Goal: Communication & Community: Answer question/provide support

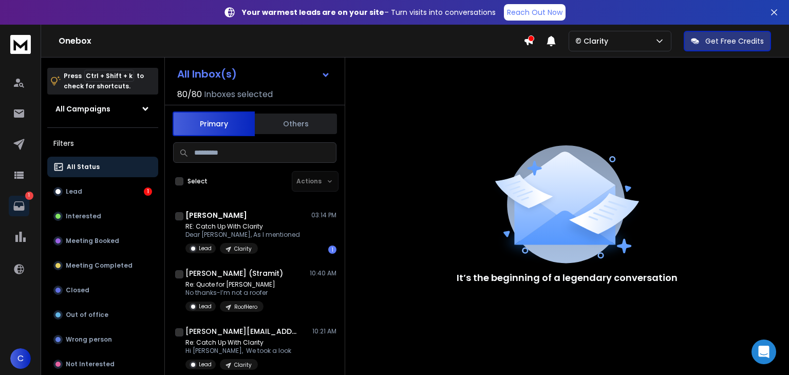
click at [282, 221] on div "[PERSON_NAME] 03:14 PM RE: Catch Up With Clarity Dear [PERSON_NAME], As I menti…" at bounding box center [260, 232] width 151 height 44
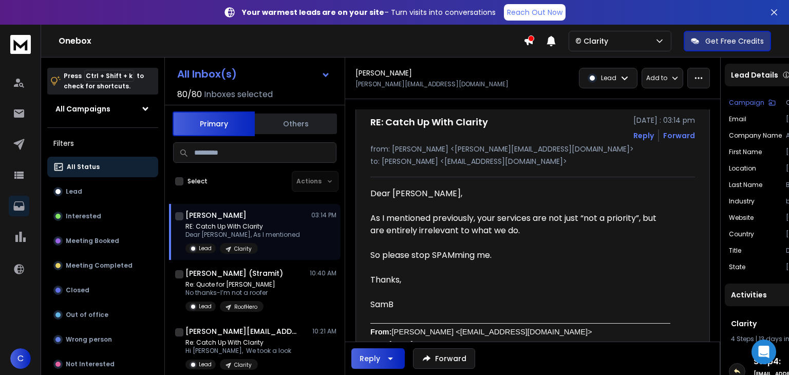
scroll to position [51, 0]
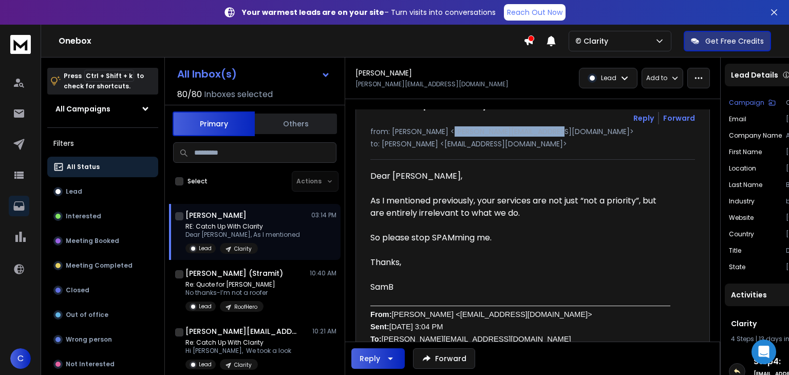
drag, startPoint x: 516, startPoint y: 122, endPoint x: 447, endPoint y: 124, distance: 68.9
click at [447, 126] on p "from: [PERSON_NAME] <[PERSON_NAME][EMAIL_ADDRESS][DOMAIN_NAME]>" at bounding box center [532, 131] width 325 height 10
drag, startPoint x: 472, startPoint y: 119, endPoint x: 448, endPoint y: 120, distance: 23.6
click at [448, 126] on p "from: [PERSON_NAME] <[PERSON_NAME][EMAIL_ADDRESS][DOMAIN_NAME]>" at bounding box center [532, 131] width 325 height 10
drag, startPoint x: 448, startPoint y: 120, endPoint x: 549, endPoint y: 123, distance: 100.2
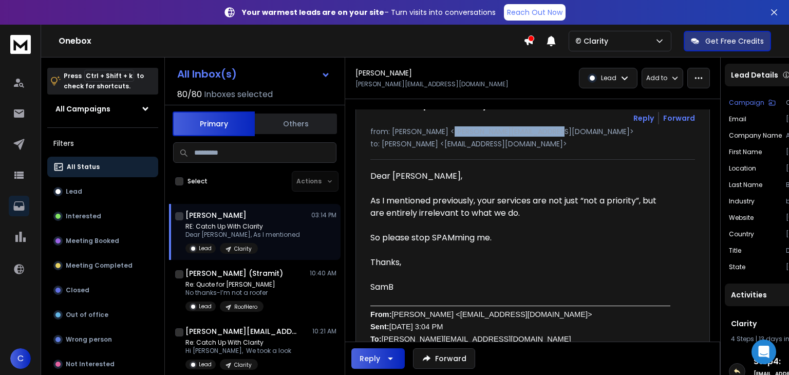
click at [549, 126] on p "from: [PERSON_NAME] <[PERSON_NAME][EMAIL_ADDRESS][DOMAIN_NAME]>" at bounding box center [532, 131] width 325 height 10
copy p "[PERSON_NAME][EMAIL_ADDRESS][DOMAIN_NAME]"
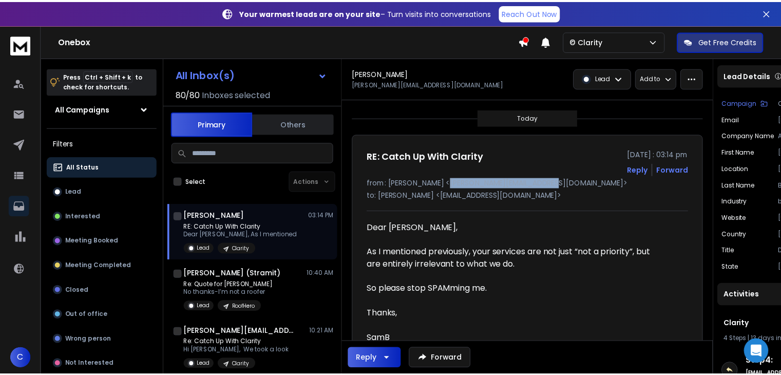
scroll to position [0, 0]
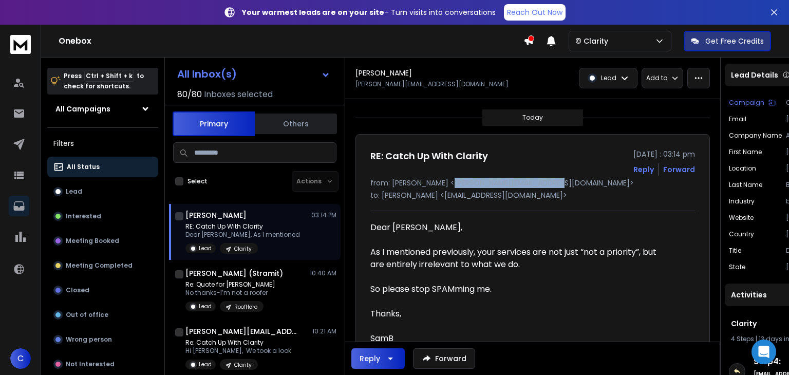
click at [488, 184] on p "from: [PERSON_NAME] <[PERSON_NAME][EMAIL_ADDRESS][DOMAIN_NAME]>" at bounding box center [532, 183] width 325 height 10
drag, startPoint x: 548, startPoint y: 186, endPoint x: 495, endPoint y: 185, distance: 52.9
click at [495, 185] on p "from: [PERSON_NAME] <[PERSON_NAME][EMAIL_ADDRESS][DOMAIN_NAME]>" at bounding box center [532, 183] width 325 height 10
copy p "[DOMAIN_NAME]"
click at [12, 179] on link at bounding box center [19, 175] width 21 height 21
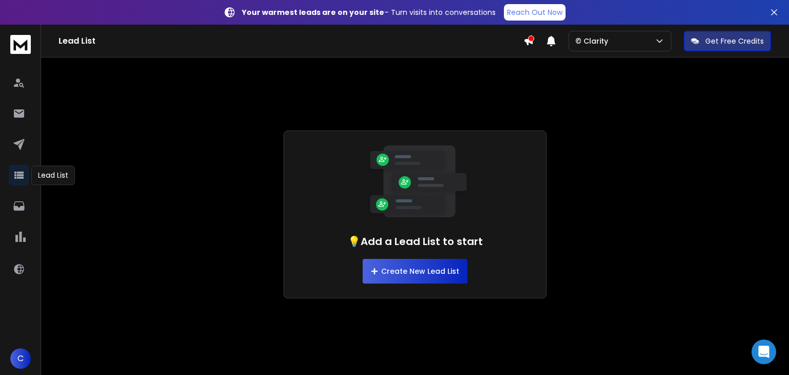
click at [653, 85] on div "💡Add a Lead List to start Create New Lead List" at bounding box center [415, 214] width 748 height 313
click at [176, 142] on div "💡Add a Lead List to start Create New Lead List" at bounding box center [415, 214] width 748 height 168
click at [19, 85] on icon at bounding box center [19, 83] width 12 height 12
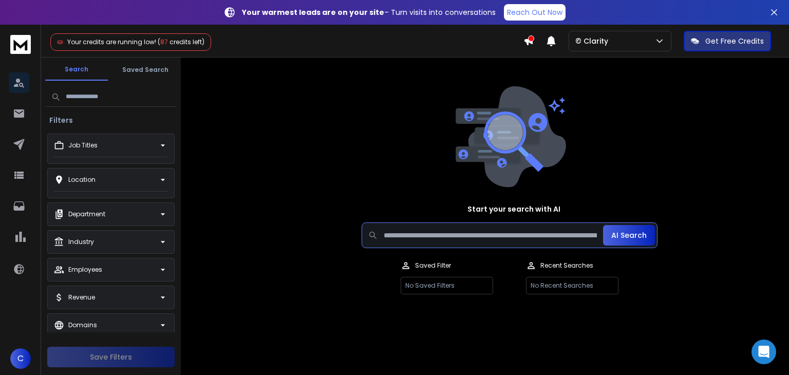
click at [109, 92] on input at bounding box center [110, 96] width 131 height 21
type input "*"
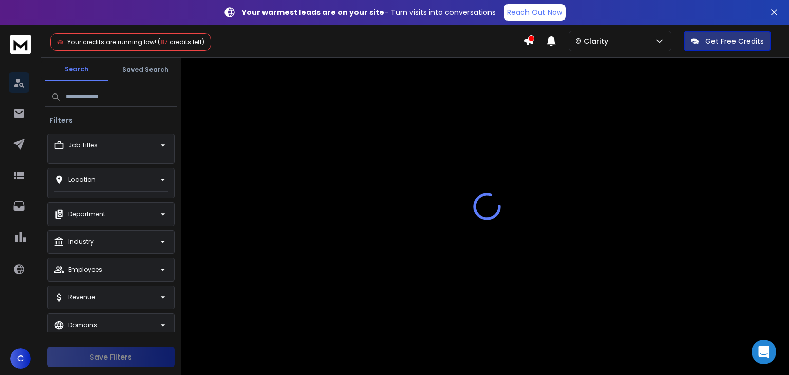
paste input "**********"
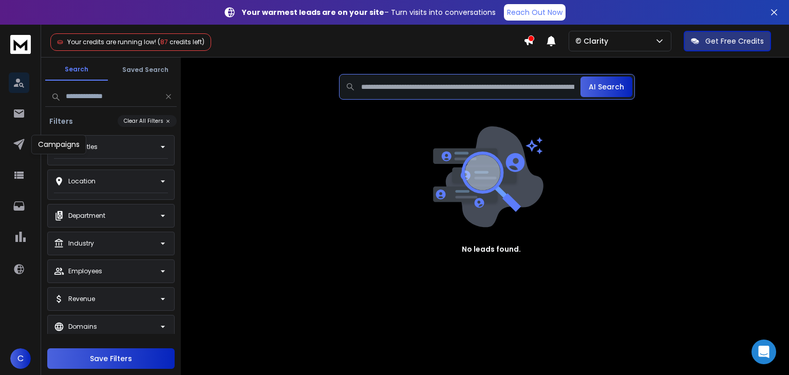
type input "**********"
click at [24, 149] on icon at bounding box center [19, 144] width 12 height 12
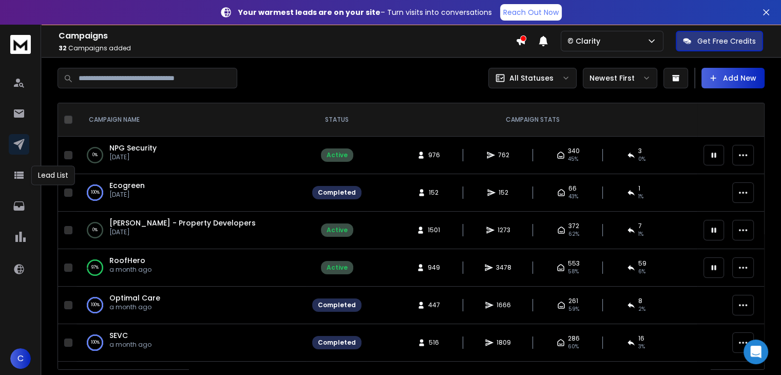
click at [14, 177] on icon at bounding box center [19, 175] width 12 height 12
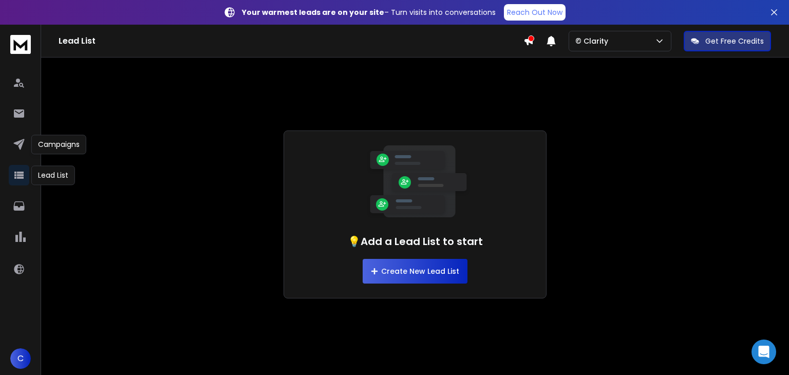
click at [22, 142] on icon at bounding box center [18, 144] width 11 height 11
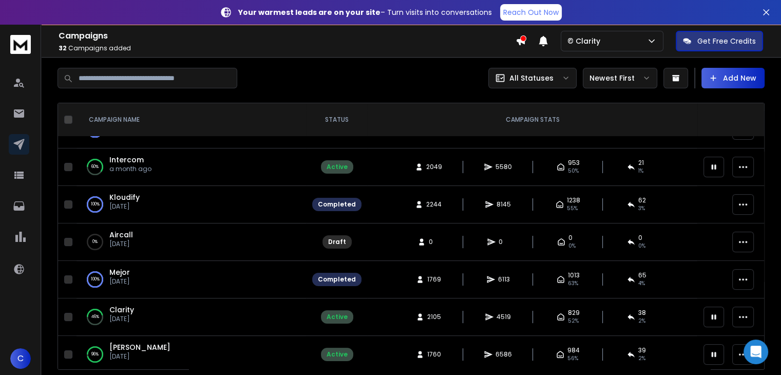
scroll to position [360, 0]
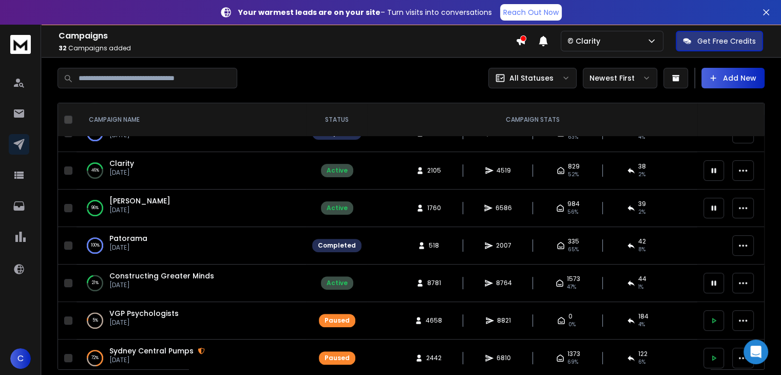
click at [117, 161] on span "Clarity" at bounding box center [121, 163] width 25 height 10
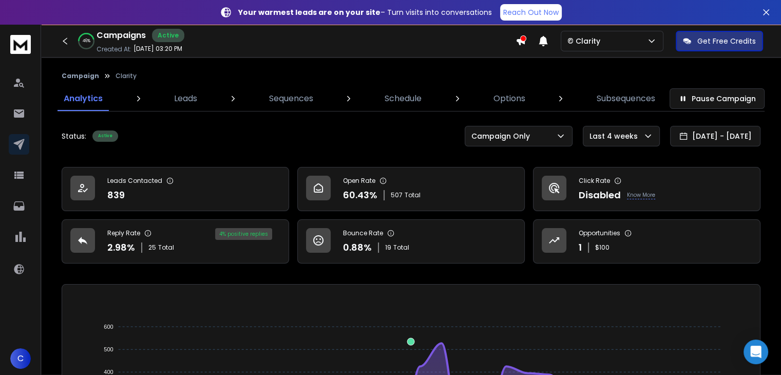
click at [199, 92] on link "Leads" at bounding box center [185, 98] width 35 height 25
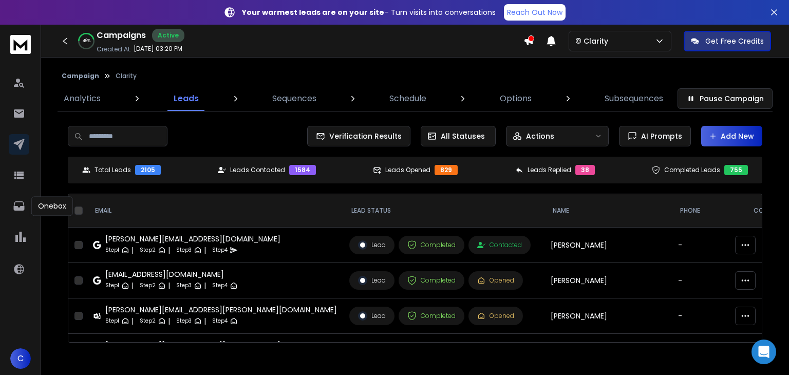
click at [16, 208] on icon at bounding box center [18, 205] width 11 height 9
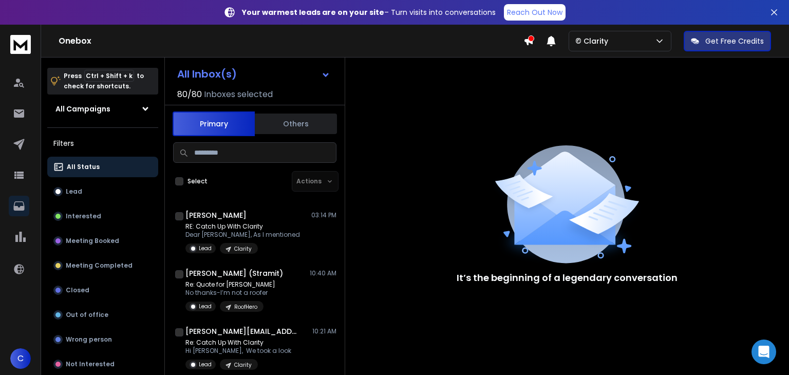
click at [243, 239] on div "RE: Catch Up With Clarity Dear [PERSON_NAME], As I mentioned Lead Clarity" at bounding box center [242, 237] width 115 height 31
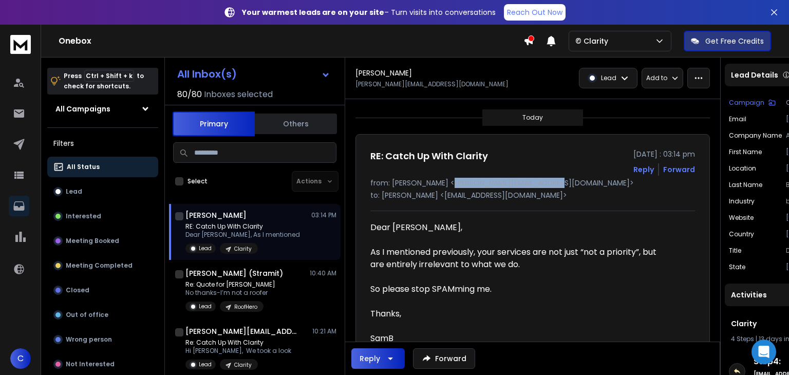
drag, startPoint x: 547, startPoint y: 181, endPoint x: 448, endPoint y: 185, distance: 98.7
click at [448, 185] on p "from: [PERSON_NAME] <[PERSON_NAME][EMAIL_ADDRESS][DOMAIN_NAME]>" at bounding box center [532, 183] width 325 height 10
copy p "[PERSON_NAME][EMAIL_ADDRESS][DOMAIN_NAME]"
click at [14, 140] on icon at bounding box center [19, 144] width 12 height 12
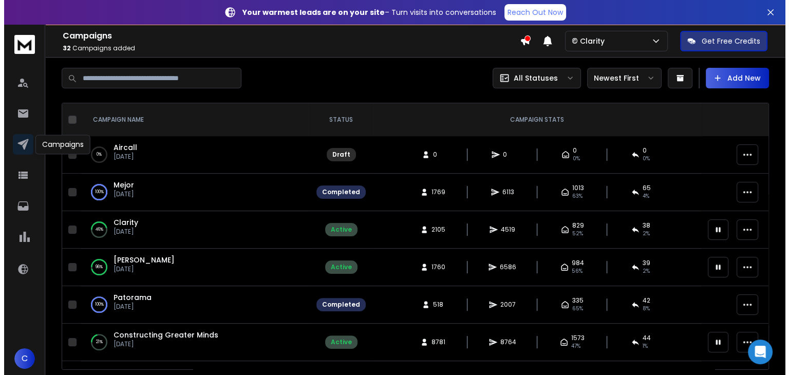
scroll to position [308, 0]
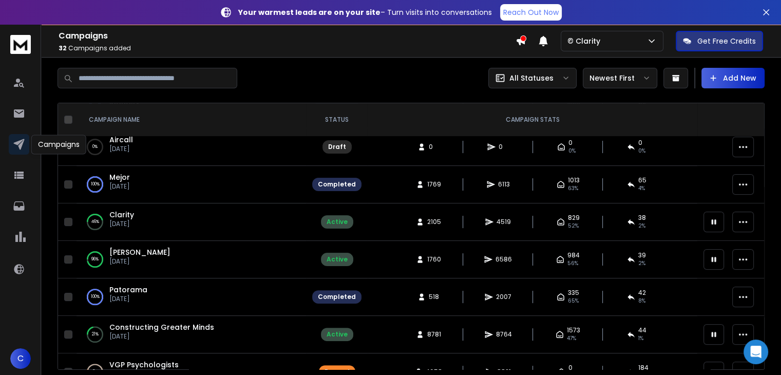
click at [122, 211] on span "Clarity" at bounding box center [121, 215] width 25 height 10
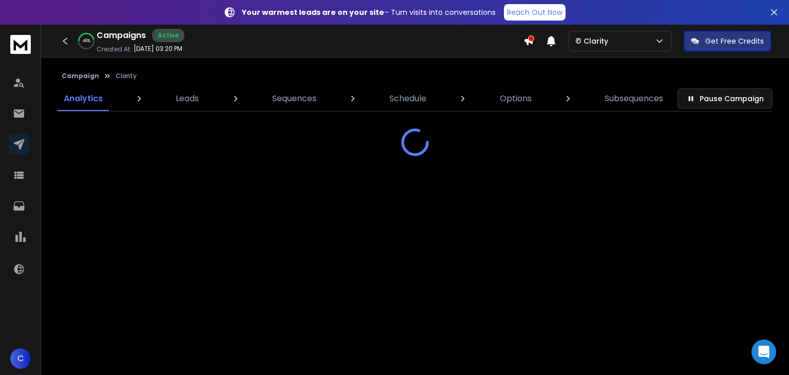
click at [191, 89] on link "Leads" at bounding box center [186, 98] width 35 height 25
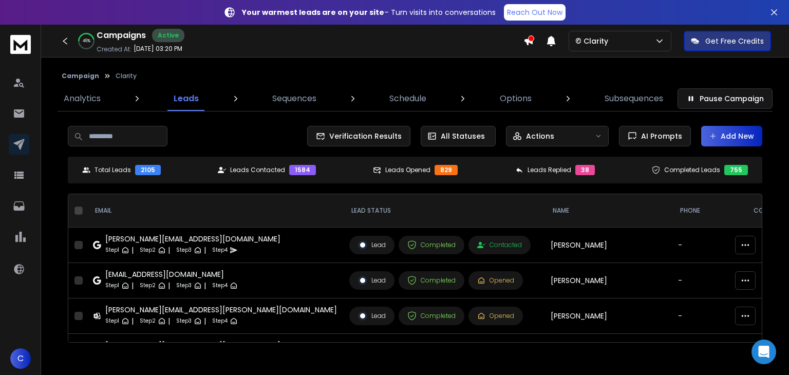
click at [125, 135] on input at bounding box center [118, 136] width 100 height 21
paste input "**********"
type input "**********"
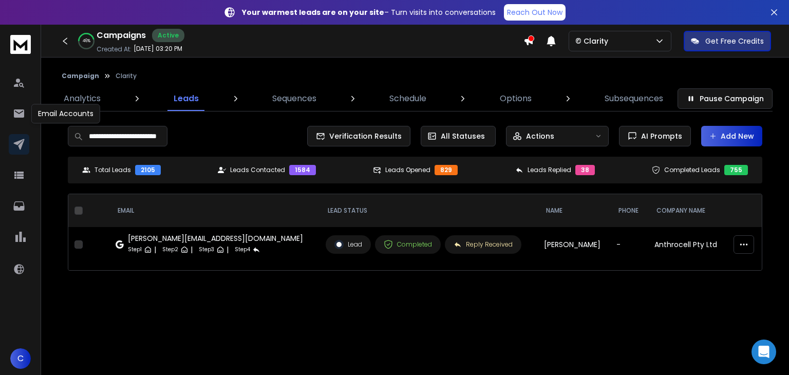
click at [16, 112] on icon at bounding box center [19, 113] width 10 height 8
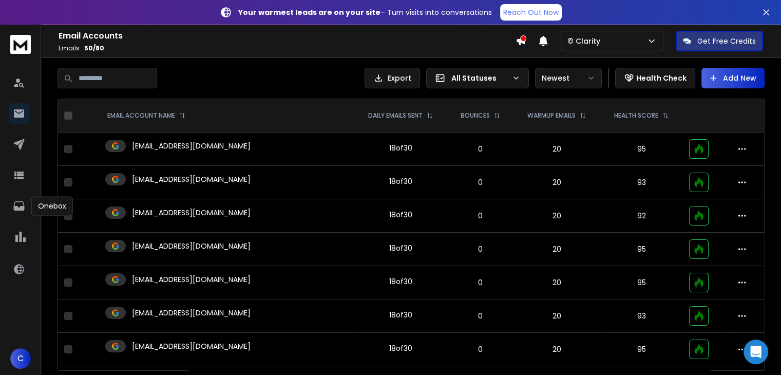
click at [21, 206] on icon at bounding box center [18, 205] width 11 height 9
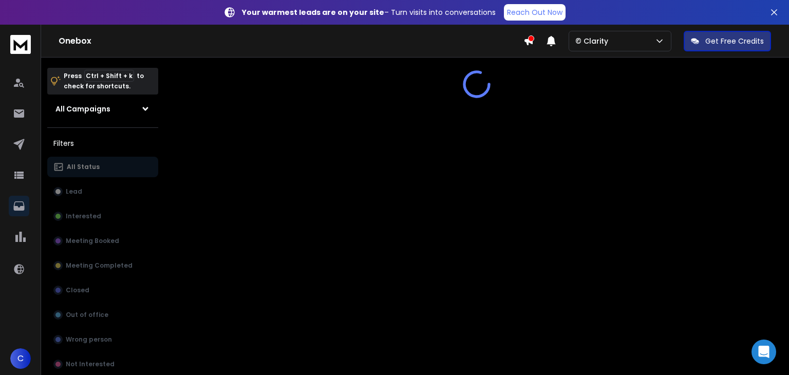
click at [297, 188] on div "Press Ctrl + Shift + k to check for shortcuts. All Campaigns All Campaigns Filt…" at bounding box center [415, 245] width 748 height 375
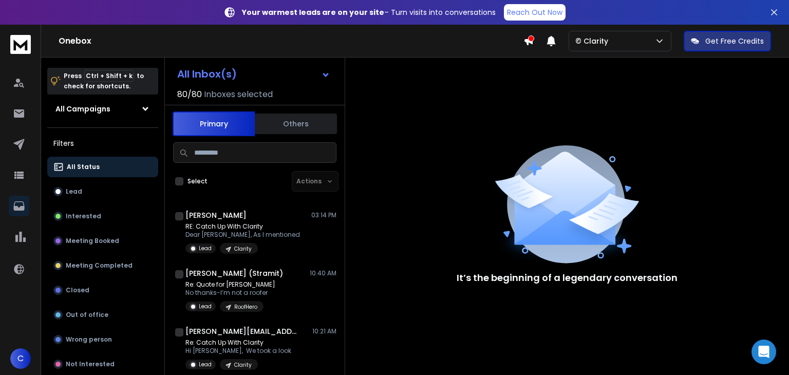
click at [246, 228] on p "RE: Catch Up With Clarity" at bounding box center [242, 226] width 115 height 8
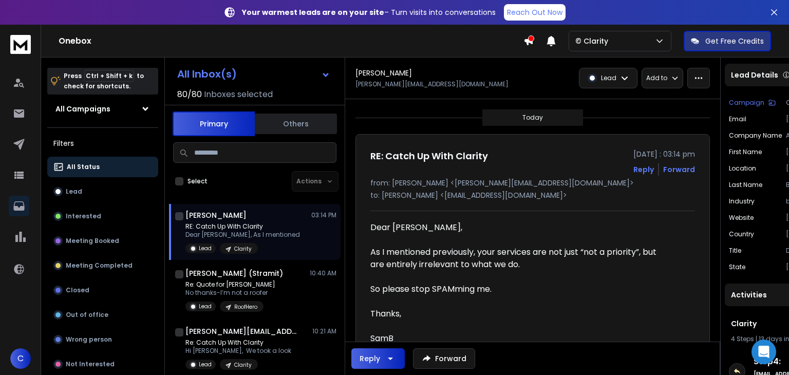
click at [642, 172] on button "Reply" at bounding box center [643, 169] width 21 height 10
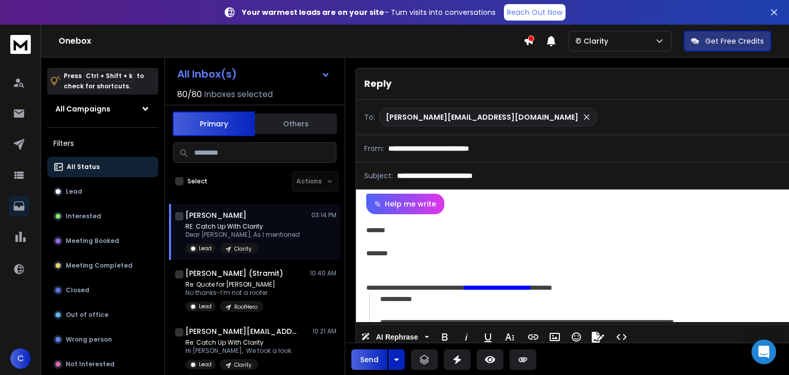
click at [437, 258] on div "********" at bounding box center [599, 253] width 467 height 11
drag, startPoint x: 394, startPoint y: 257, endPoint x: 360, endPoint y: 256, distance: 35.0
click at [360, 256] on div "**********" at bounding box center [604, 268] width 496 height 108
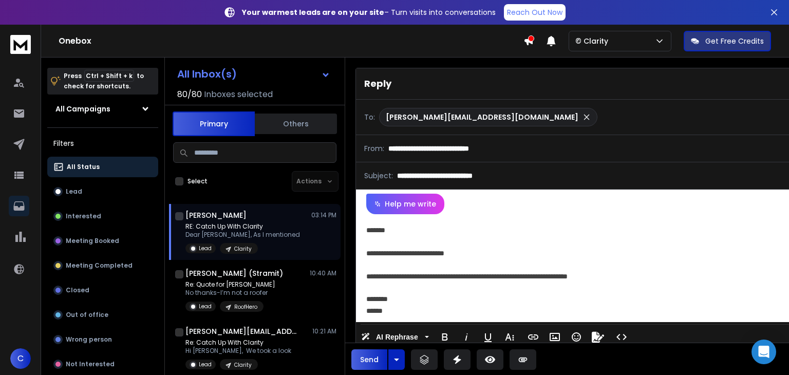
click at [360, 361] on button "Send" at bounding box center [369, 359] width 36 height 21
click at [357, 356] on div "Send" at bounding box center [384, 359] width 67 height 21
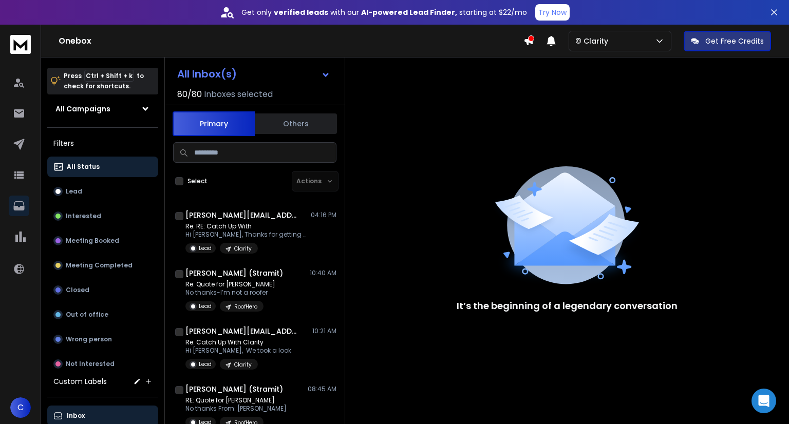
click at [284, 214] on h1 "[PERSON_NAME][EMAIL_ADDRESS][DOMAIN_NAME]" at bounding box center [241, 215] width 113 height 10
